Goal: Task Accomplishment & Management: Manage account settings

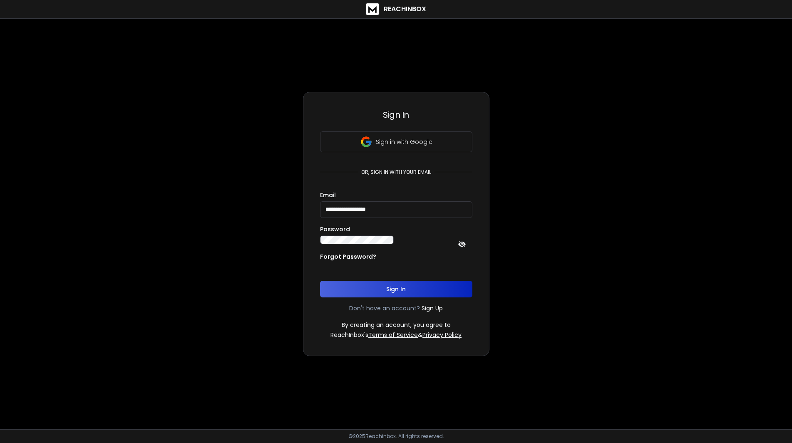
click at [0, 371] on html "**********" at bounding box center [396, 221] width 792 height 443
click at [320, 297] on button "Sign In" at bounding box center [396, 289] width 152 height 17
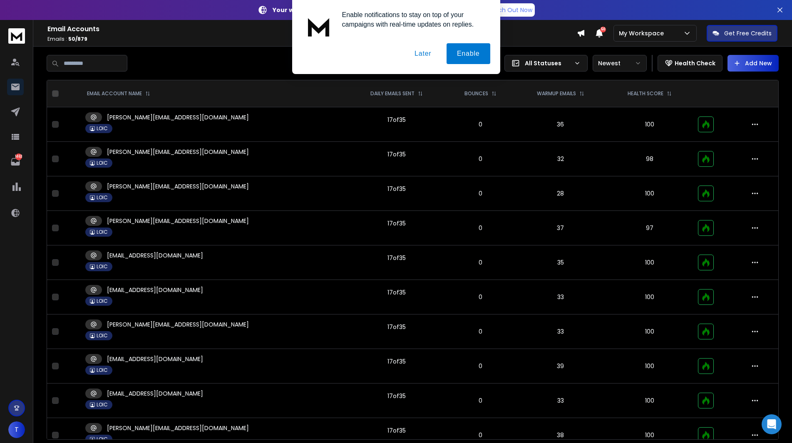
click at [632, 35] on div "Enable notifications to stay on top of your campaigns with real-time updates on…" at bounding box center [396, 37] width 792 height 74
click at [425, 57] on button "Later" at bounding box center [422, 53] width 37 height 21
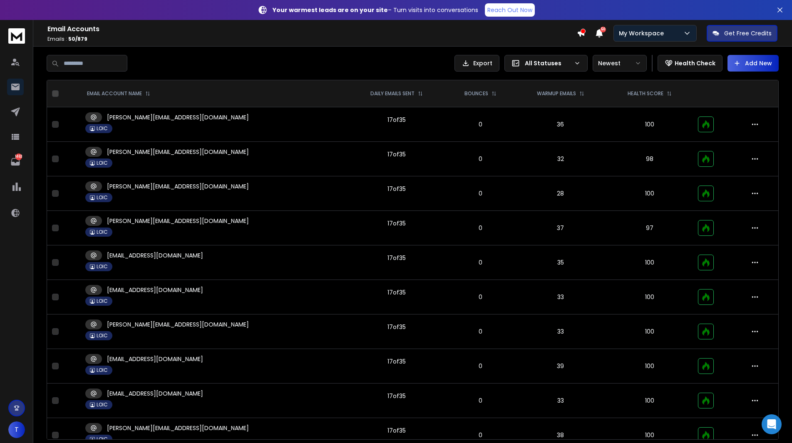
click at [686, 33] on icon "button" at bounding box center [687, 33] width 8 height 8
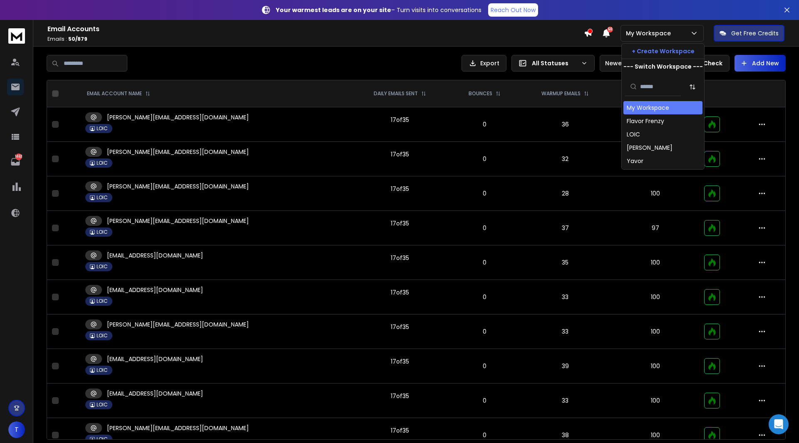
click at [370, 42] on p "Emails : 50 / 879" at bounding box center [315, 39] width 536 height 7
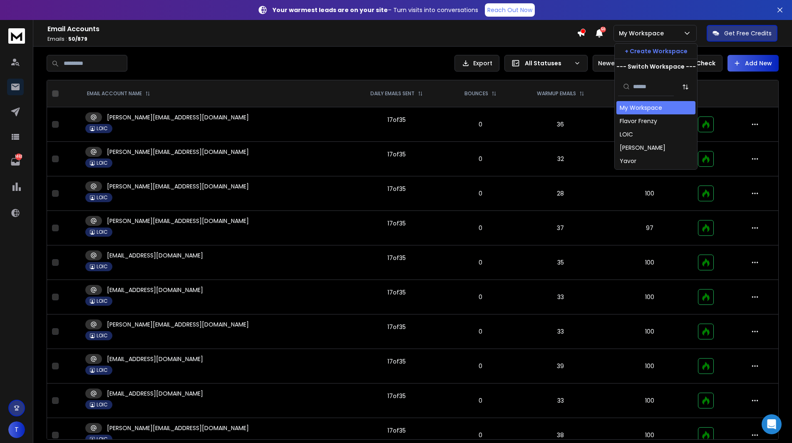
click at [366, 56] on div at bounding box center [248, 63] width 403 height 17
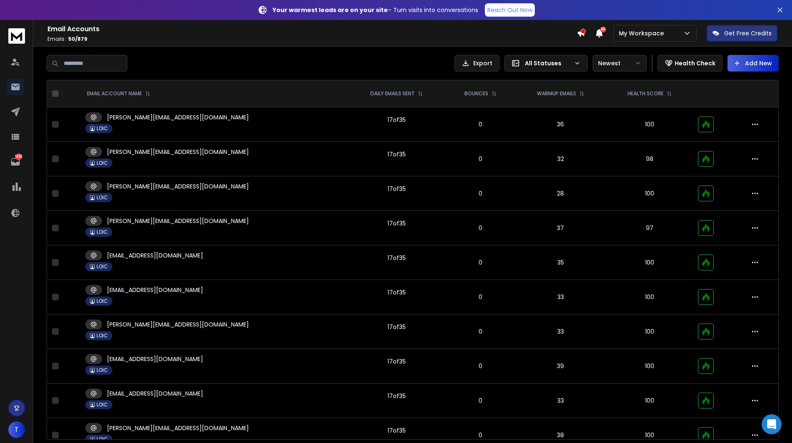
click at [359, 68] on div at bounding box center [248, 63] width 403 height 17
click at [100, 63] on input at bounding box center [87, 63] width 81 height 17
paste input "**********"
type input "**********"
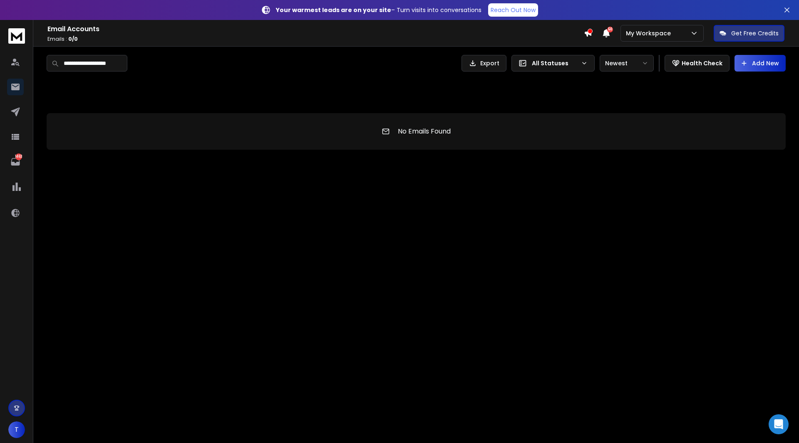
click at [99, 64] on input "**********" at bounding box center [87, 63] width 81 height 17
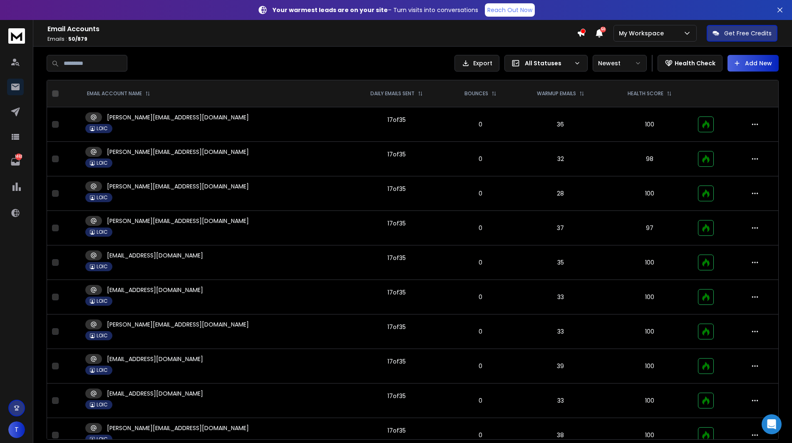
click at [257, 69] on div at bounding box center [248, 63] width 403 height 17
click at [248, 36] on p "Emails : 50 / 879" at bounding box center [311, 39] width 529 height 7
click at [242, 54] on div "Export All Statuses Newest Health Check Add New EMAIL ACCOUNT NAME DAILY EMAILS…" at bounding box center [412, 247] width 758 height 401
click at [240, 56] on div at bounding box center [248, 63] width 403 height 17
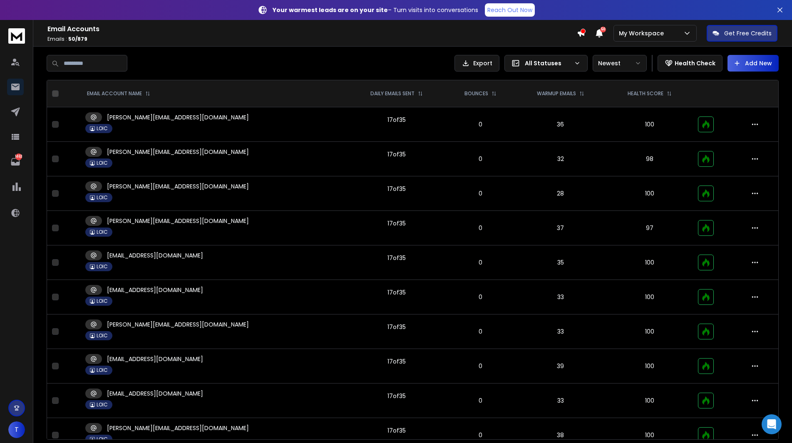
click at [750, 62] on button "Add New" at bounding box center [752, 63] width 51 height 17
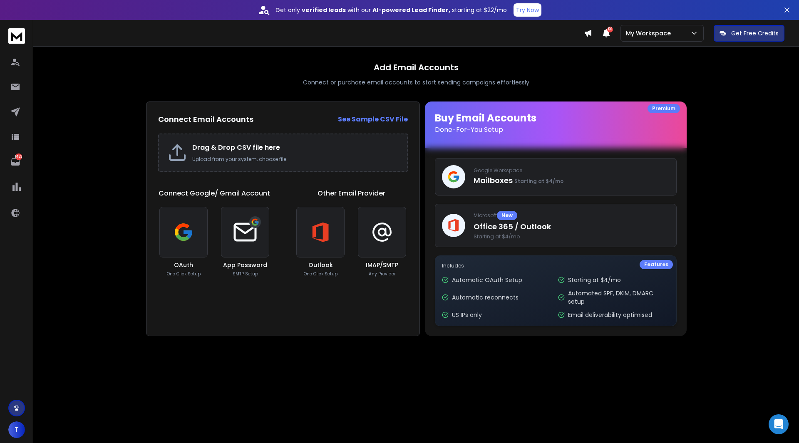
click at [177, 238] on icon at bounding box center [183, 232] width 21 height 25
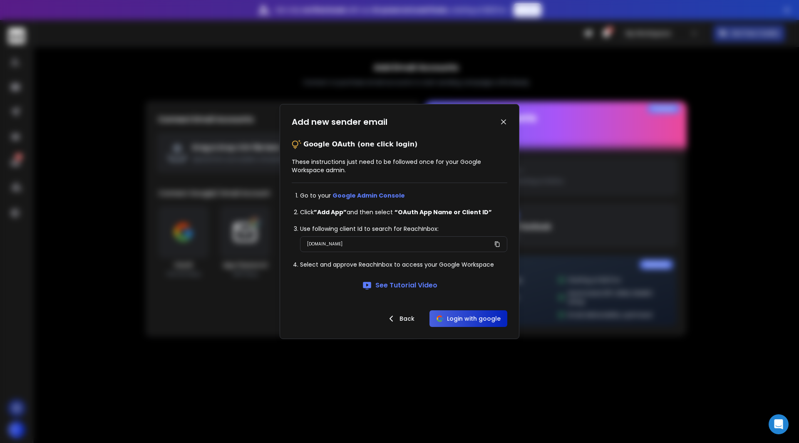
click at [466, 318] on button "Login with google" at bounding box center [468, 318] width 78 height 17
click at [461, 321] on button "Login with google" at bounding box center [468, 318] width 78 height 17
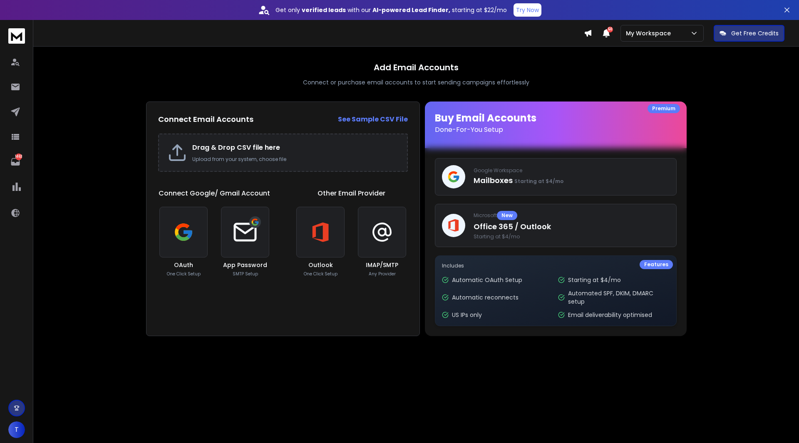
click at [193, 228] on icon at bounding box center [183, 232] width 21 height 25
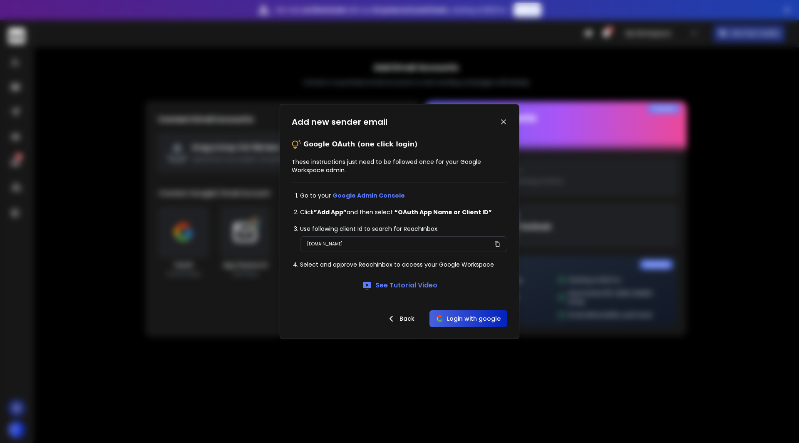
click at [469, 319] on button "Login with google" at bounding box center [468, 318] width 78 height 17
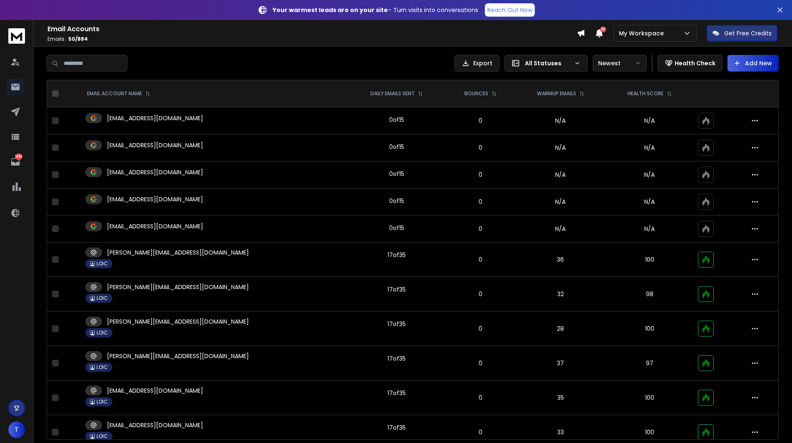
click at [744, 64] on button "Add New" at bounding box center [752, 63] width 51 height 17
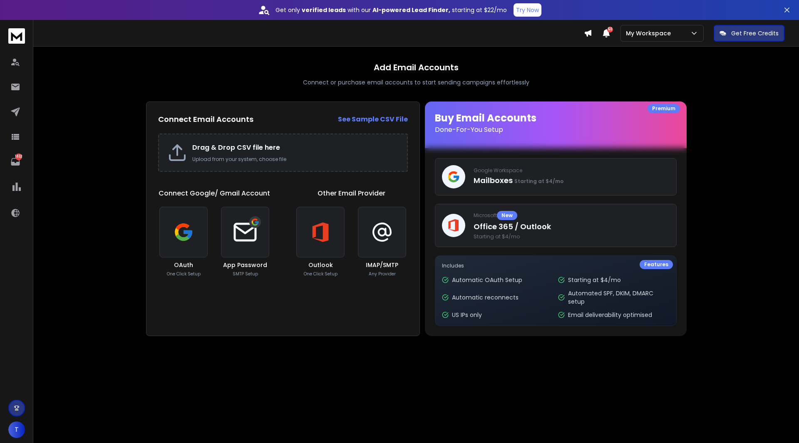
click at [193, 240] on icon at bounding box center [183, 232] width 21 height 25
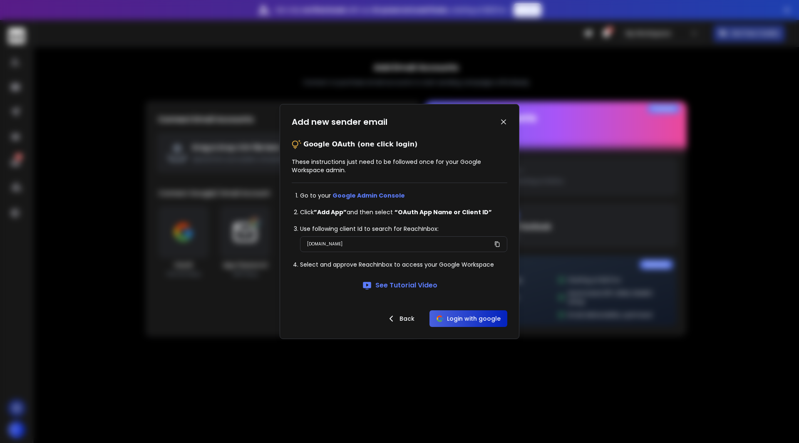
drag, startPoint x: 458, startPoint y: 315, endPoint x: 440, endPoint y: 362, distance: 50.8
click at [458, 315] on button "Login with google" at bounding box center [468, 318] width 78 height 17
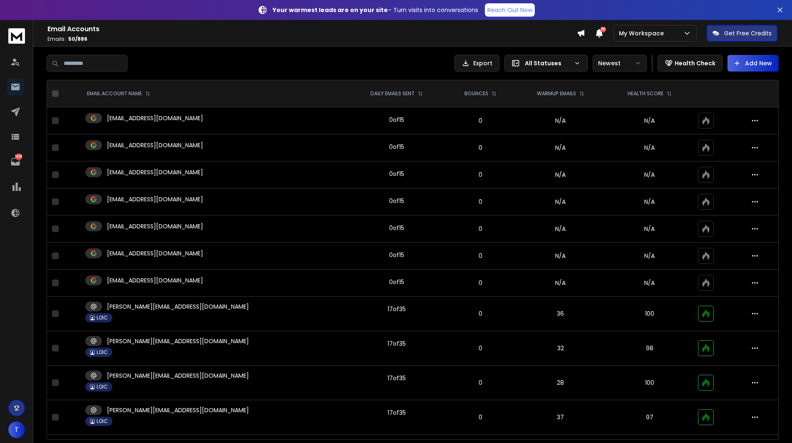
click at [747, 64] on button "Add New" at bounding box center [752, 63] width 51 height 17
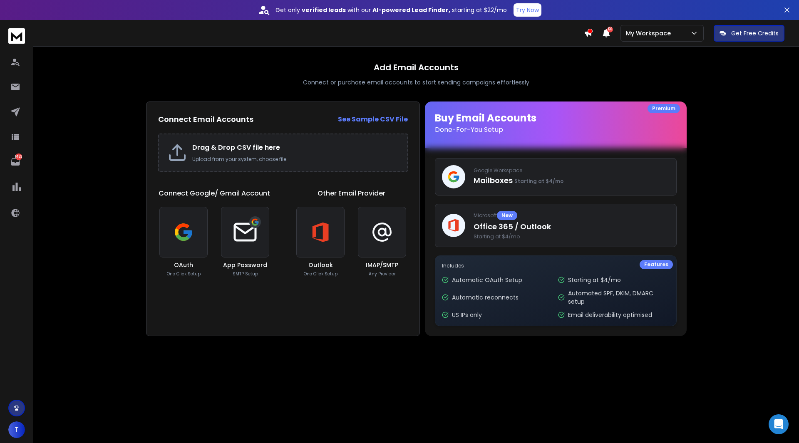
click at [184, 240] on icon at bounding box center [183, 237] width 14 height 7
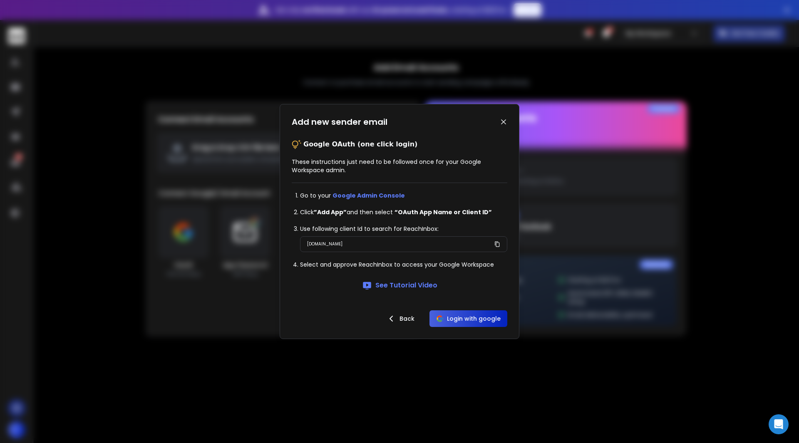
click at [468, 320] on button "Login with google" at bounding box center [468, 318] width 78 height 17
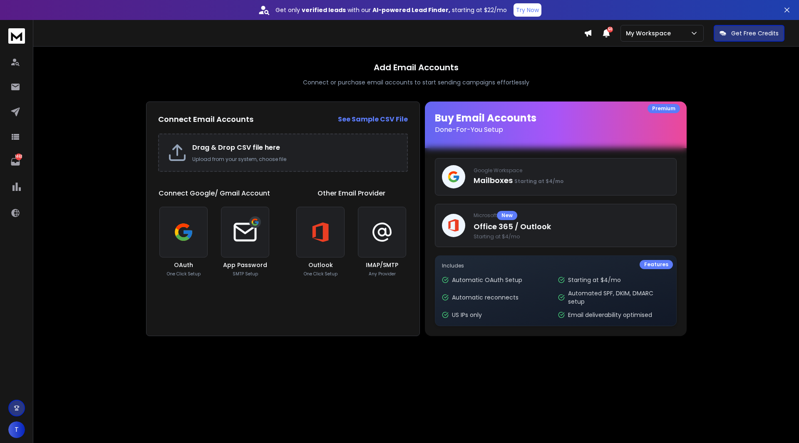
click at [184, 240] on icon at bounding box center [183, 237] width 14 height 7
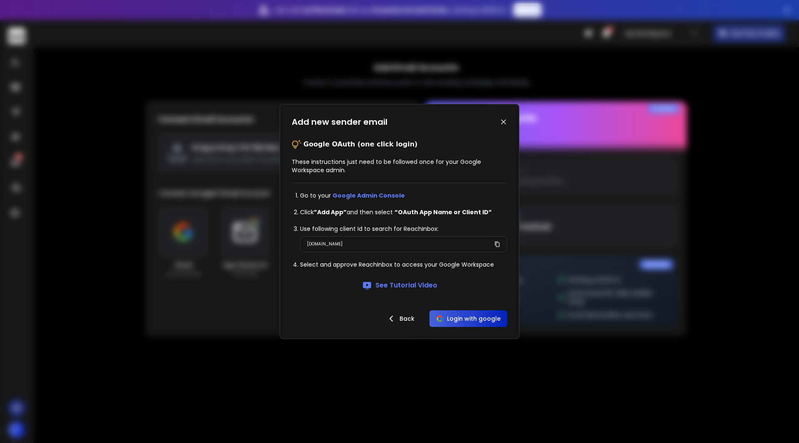
click at [454, 318] on button "Login with google" at bounding box center [468, 318] width 78 height 17
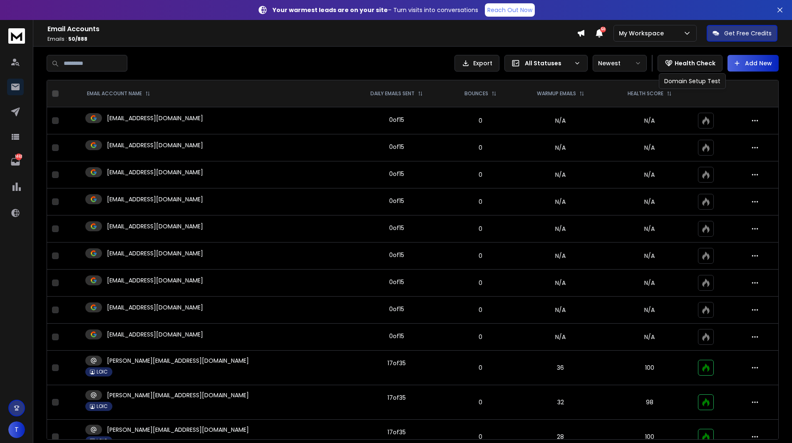
click at [742, 60] on button "Add New" at bounding box center [752, 63] width 51 height 17
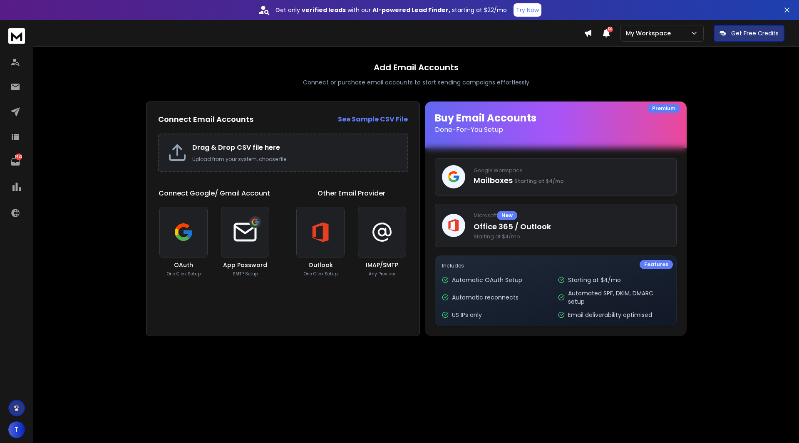
click at [193, 234] on icon at bounding box center [183, 232] width 21 height 25
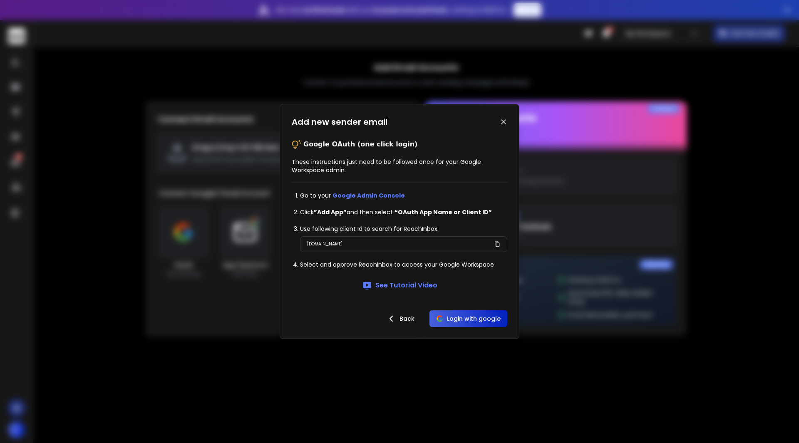
click at [450, 317] on button "Login with google" at bounding box center [468, 318] width 78 height 17
